Goal: Task Accomplishment & Management: Use online tool/utility

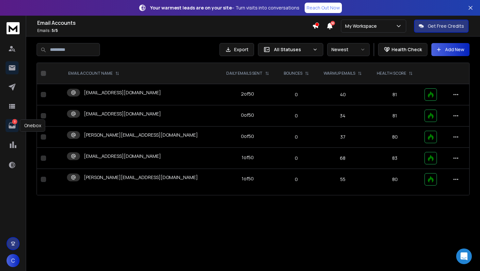
click at [14, 126] on icon at bounding box center [11, 126] width 7 height 6
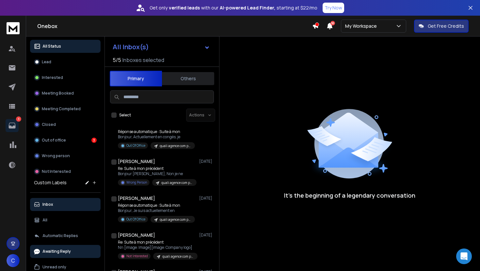
scroll to position [66, 0]
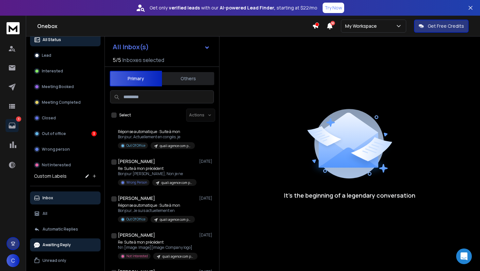
click at [68, 248] on div "Awaiting Reply" at bounding box center [52, 245] width 37 height 8
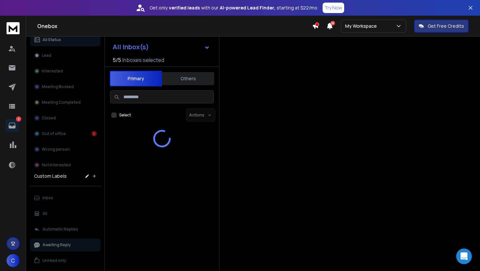
scroll to position [0, 0]
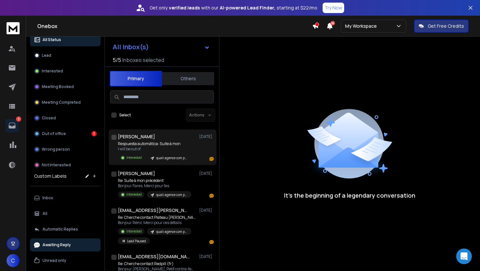
click at [151, 149] on p "I will be out of" at bounding box center [154, 149] width 73 height 5
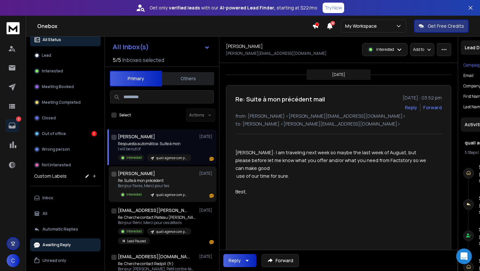
click at [152, 177] on div "[PERSON_NAME] [DATE] Re: Suite à mon précédent Bonjour Fares, Merci pour tes In…" at bounding box center [166, 184] width 96 height 28
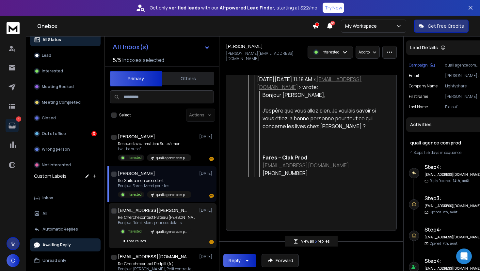
scroll to position [36, 0]
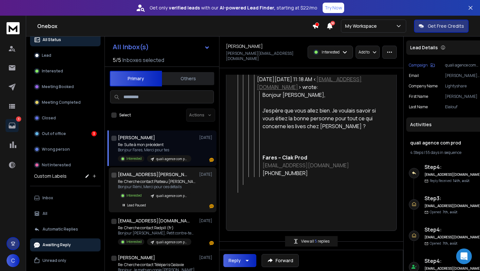
click at [164, 186] on p "Bonjour Rémi, Merci pour ces détails" at bounding box center [157, 187] width 78 height 5
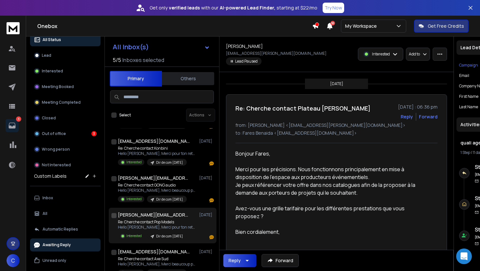
scroll to position [811, 0]
